Goal: Navigation & Orientation: Understand site structure

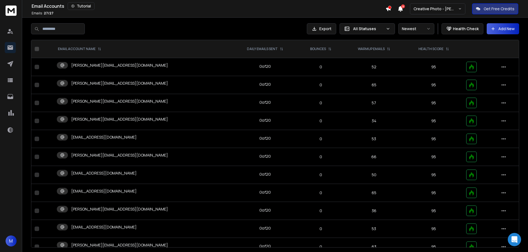
click at [182, 27] on div at bounding box center [167, 28] width 272 height 11
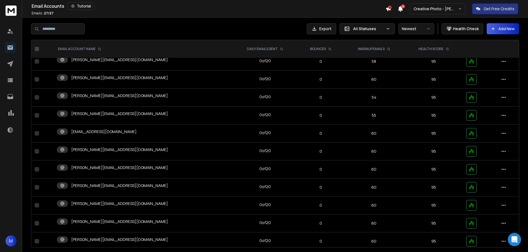
scroll to position [301, 0]
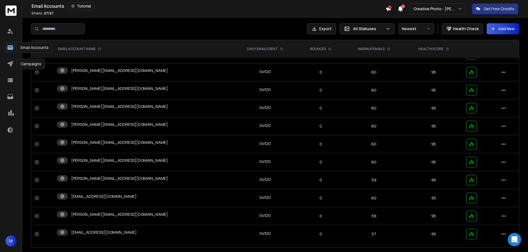
click at [8, 51] on link at bounding box center [10, 47] width 11 height 11
click at [9, 64] on icon at bounding box center [10, 64] width 6 height 6
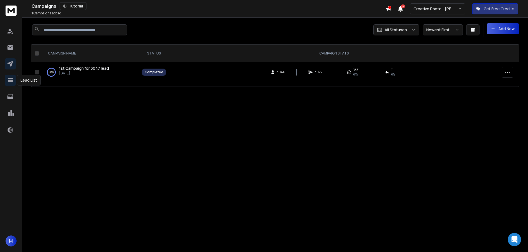
click at [9, 78] on icon at bounding box center [10, 80] width 7 height 7
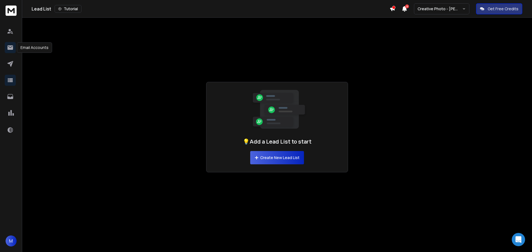
click at [12, 47] on icon at bounding box center [10, 47] width 7 height 7
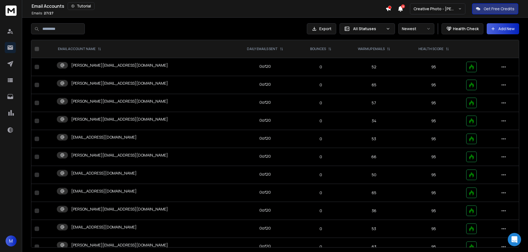
click at [428, 31] on icon "button" at bounding box center [428, 29] width 4 height 4
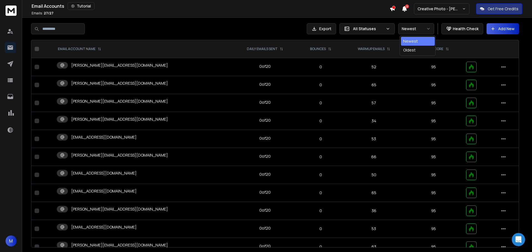
click at [389, 30] on icon at bounding box center [388, 29] width 4 height 4
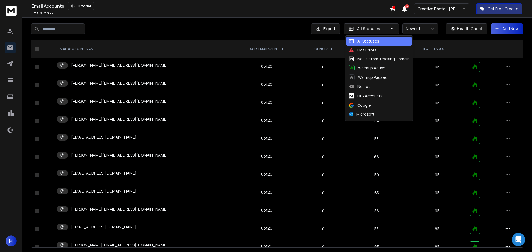
click at [272, 32] on div at bounding box center [169, 28] width 276 height 11
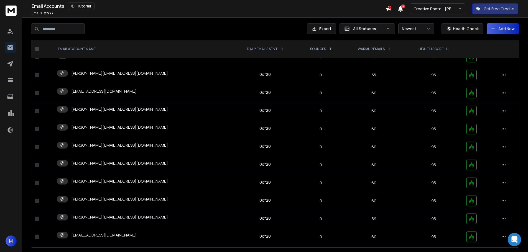
scroll to position [301, 0]
